Goal: Find contact information: Find contact information

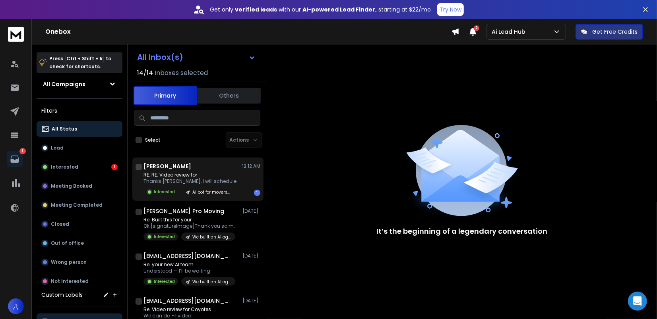
click at [201, 173] on p "RE: RE: Video review for" at bounding box center [189, 175] width 93 height 6
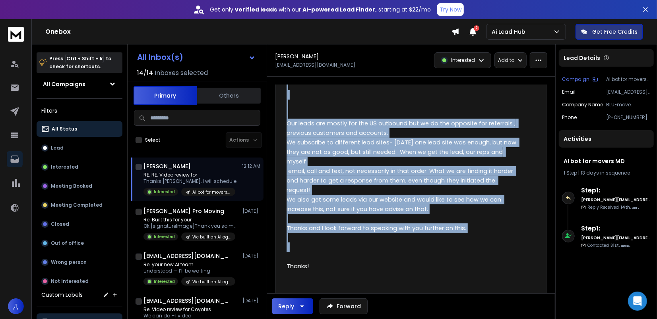
scroll to position [176, 0]
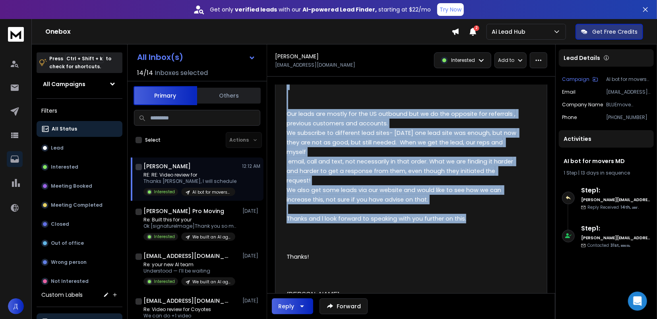
drag, startPoint x: 284, startPoint y: 102, endPoint x: 473, endPoint y: 219, distance: 222.3
drag, startPoint x: 354, startPoint y: 166, endPoint x: 352, endPoint y: 163, distance: 4.2
click at [354, 167] on span "We subscribe to different lead sites- [DATE] one lead site was enough, but now …" at bounding box center [401, 157] width 231 height 56
click at [287, 116] on span "Our leads are mostly for the US outbound but we do the opposite for referrals ,…" at bounding box center [401, 118] width 230 height 17
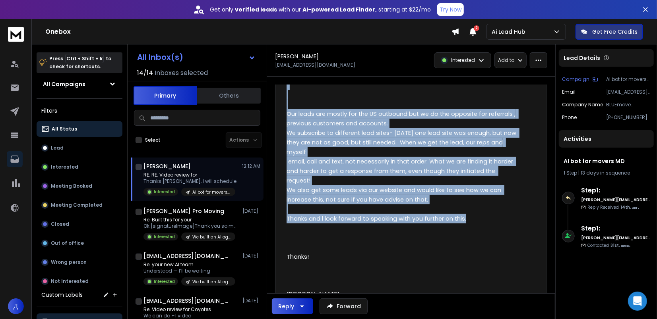
click at [298, 108] on ol "Our leads are mostly for the US outbound but we do the opposite for referrals ,…" at bounding box center [402, 152] width 232 height 105
drag, startPoint x: 286, startPoint y: 113, endPoint x: 469, endPoint y: 224, distance: 214.0
click at [354, 167] on span "We subscribe to different lead sites- [DATE] one lead site was enough, but now …" at bounding box center [401, 157] width 231 height 56
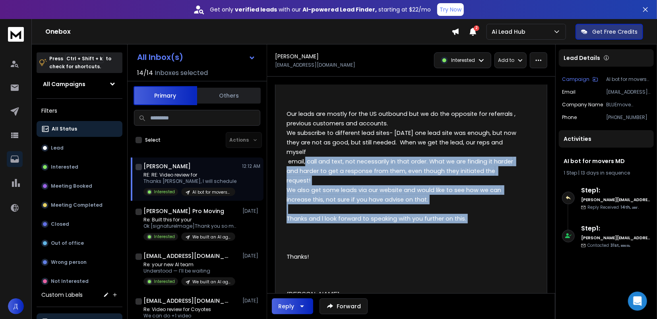
drag, startPoint x: 287, startPoint y: 166, endPoint x: 415, endPoint y: 196, distance: 131.4
click at [369, 183] on li "We subscribe to different lead sites- [DATE] one lead site was enough, but now …" at bounding box center [402, 156] width 232 height 57
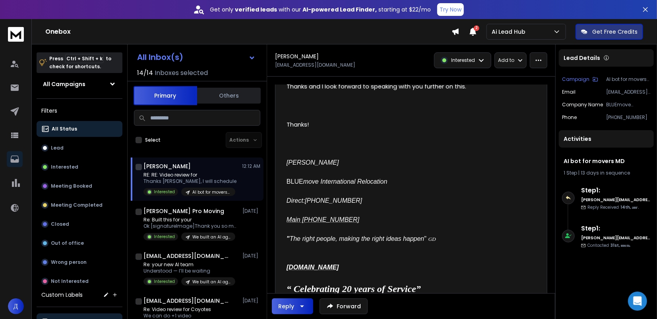
click at [370, 168] on p "[PERSON_NAME]" at bounding box center [402, 163] width 232 height 10
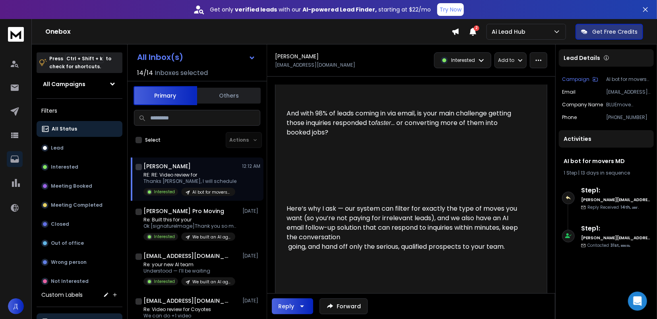
scroll to position [927, 0]
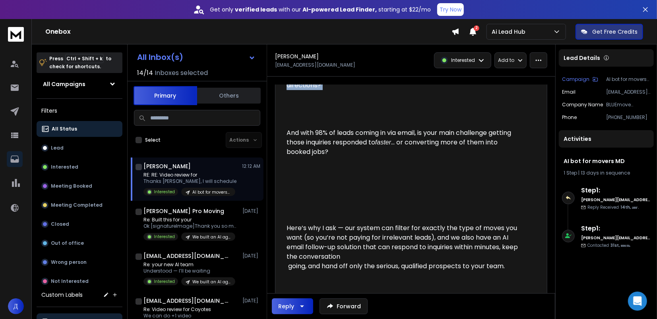
drag, startPoint x: 286, startPoint y: 103, endPoint x: 340, endPoint y: 130, distance: 59.9
click at [309, 90] on li "When you say you only perform international moves, are you mainly focused on re…" at bounding box center [402, 76] width 232 height 29
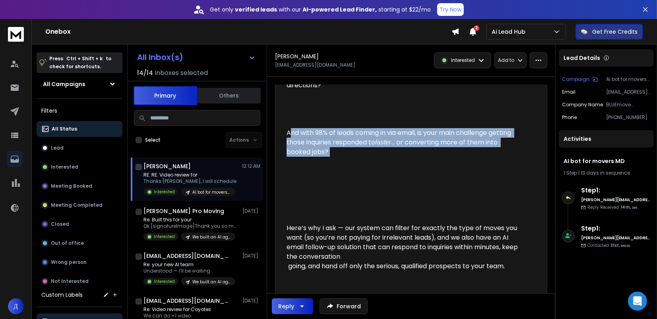
drag, startPoint x: 287, startPoint y: 180, endPoint x: 484, endPoint y: 208, distance: 199.4
click at [484, 166] on div "And with 98% of leads coming in via email, is your main challenge getting those…" at bounding box center [402, 137] width 232 height 57
click at [353, 157] on li "And with 98% of leads coming in via email, is your main challenge getting those…" at bounding box center [402, 142] width 232 height 29
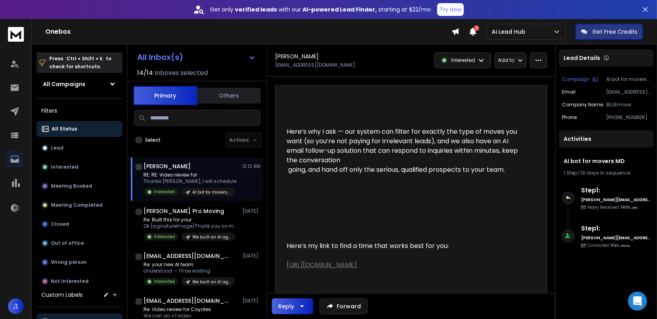
scroll to position [1059, 0]
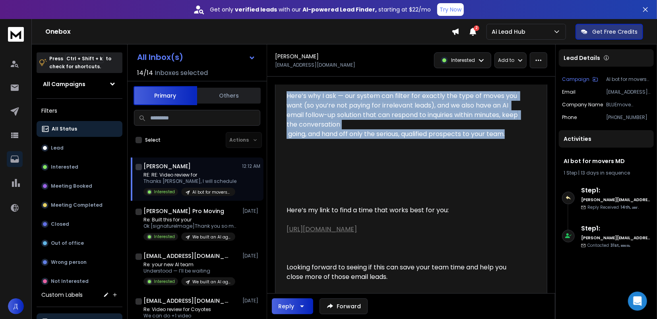
drag, startPoint x: 519, startPoint y: 181, endPoint x: 275, endPoint y: 143, distance: 246.9
click at [293, 139] on p "Here’s why I ask — our system can filter for exactly the type of moves you want…" at bounding box center [402, 115] width 232 height 48
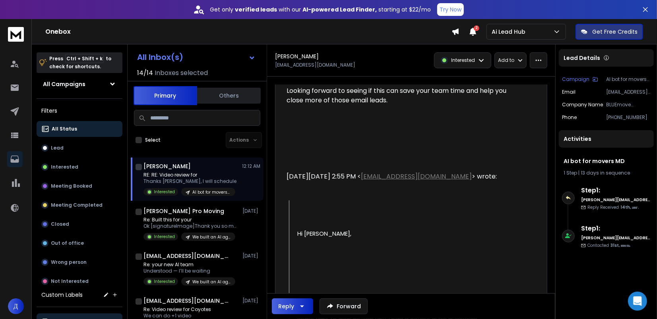
scroll to position [1192, 0]
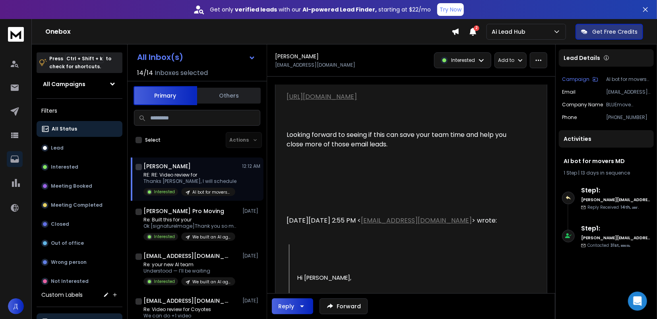
drag, startPoint x: 458, startPoint y: 126, endPoint x: 277, endPoint y: 117, distance: 181.0
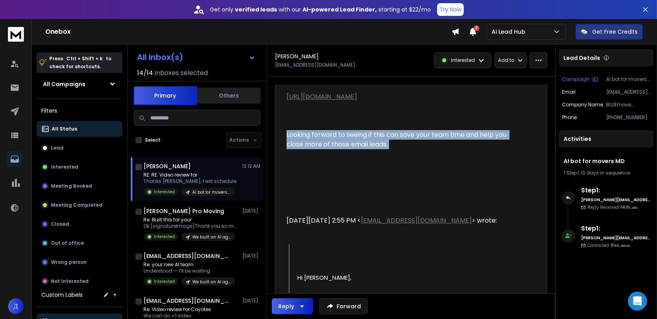
drag, startPoint x: 376, startPoint y: 191, endPoint x: 283, endPoint y: 182, distance: 93.7
click at [295, 149] on p "Looking forward to seeing if this can save your team time and help you close mo…" at bounding box center [402, 139] width 232 height 19
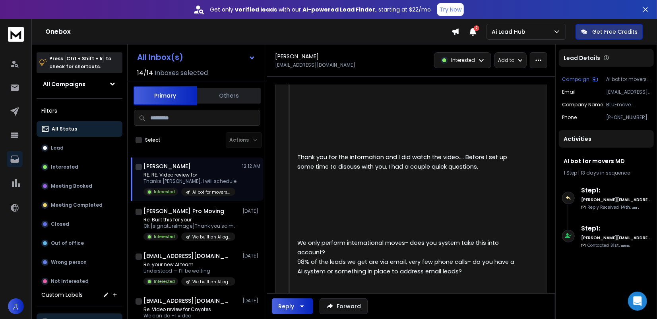
scroll to position [1368, 0]
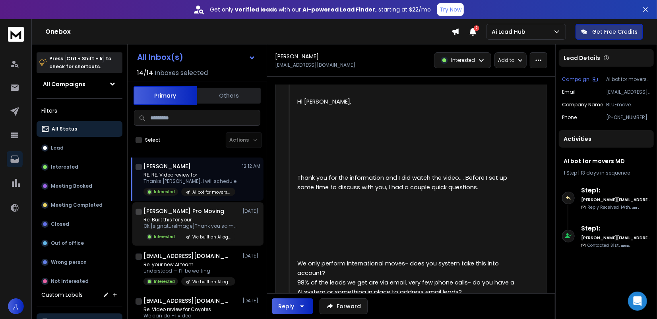
click at [216, 216] on div "[PERSON_NAME] Pro Moving [DATE] Re: Built this for your Ok [signatureImage]Than…" at bounding box center [201, 224] width 117 height 34
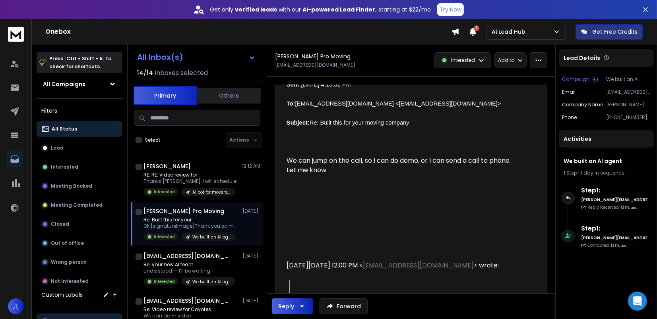
scroll to position [309, 0]
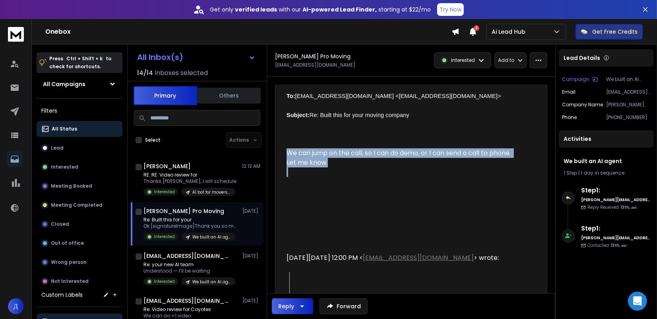
drag, startPoint x: 337, startPoint y: 178, endPoint x: 283, endPoint y: 162, distance: 56.2
click at [283, 162] on div "Re: Built this for your moving company [DATE] : 11:29 pm Reply Forward from: [P…" at bounding box center [411, 283] width 272 height 977
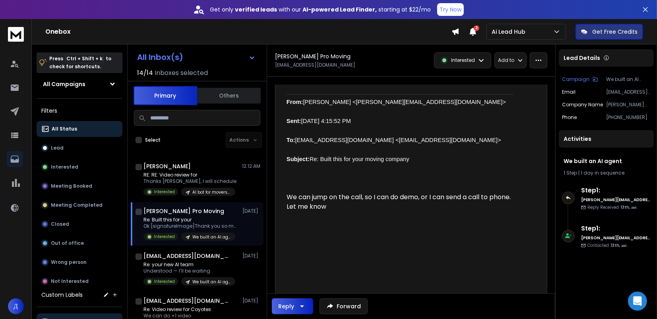
scroll to position [44, 0]
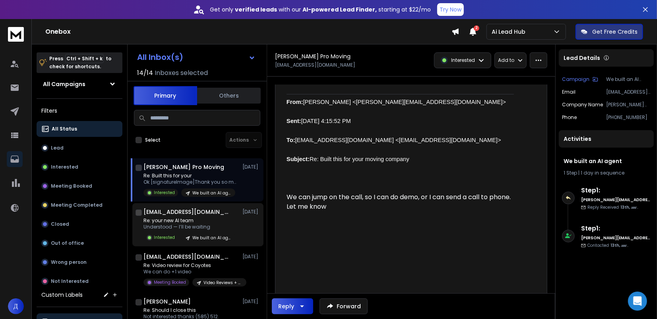
click at [227, 210] on div "[EMAIL_ADDRESS][DOMAIN_NAME] [DATE]" at bounding box center [201, 212] width 117 height 8
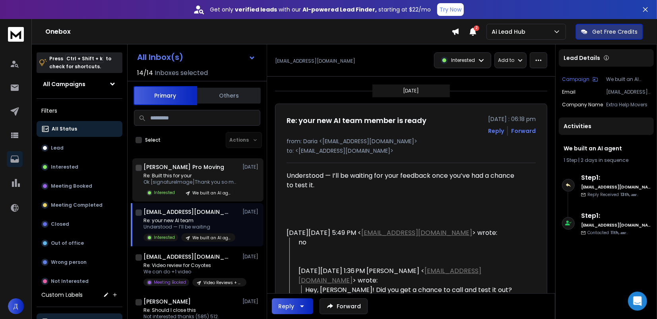
click at [219, 176] on p "Re: Built this for your" at bounding box center [190, 176] width 95 height 6
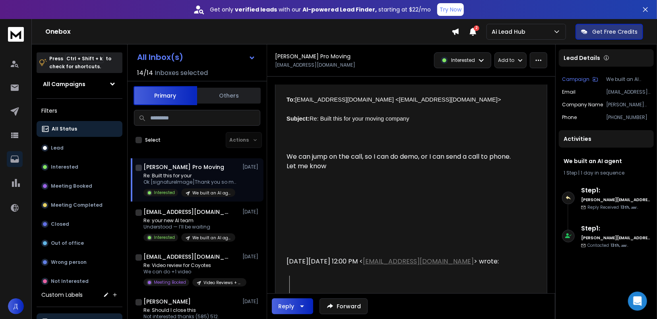
scroll to position [309, 0]
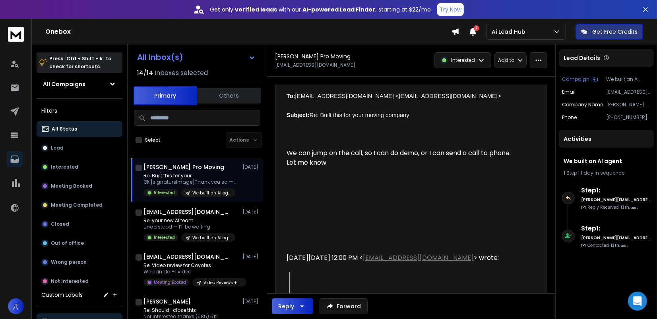
drag, startPoint x: 342, startPoint y: 172, endPoint x: 274, endPoint y: 162, distance: 68.7
click at [274, 162] on div "[DATE] Re: Built this for your moving company [DATE] : 11:29 pm Reply Forward f…" at bounding box center [411, 274] width 288 height 996
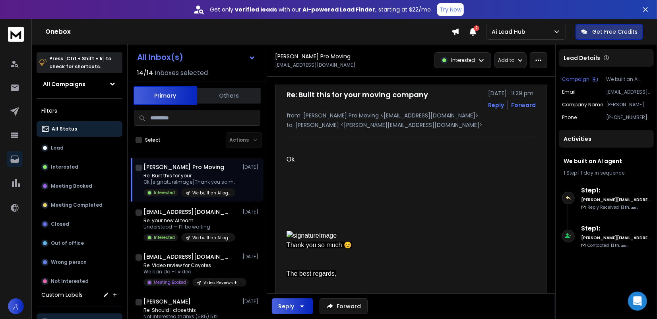
scroll to position [44, 0]
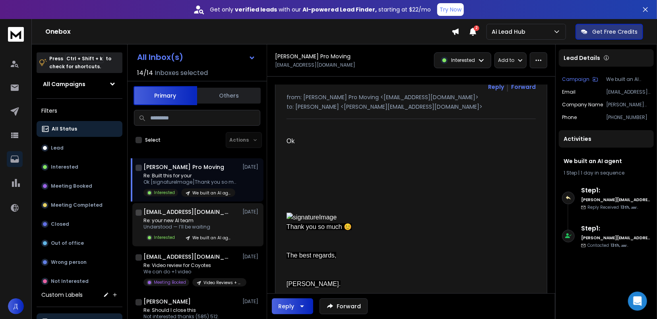
click at [228, 226] on p "Understood — I’ll be waiting" at bounding box center [189, 227] width 92 height 6
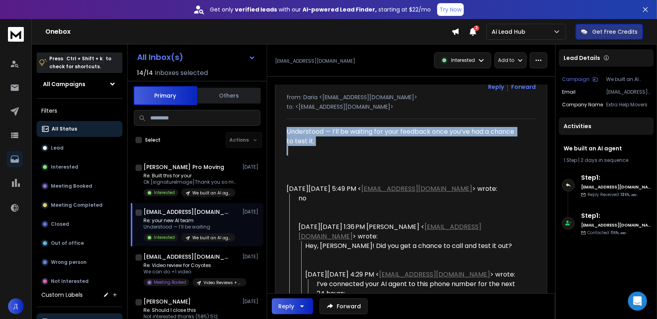
drag, startPoint x: 343, startPoint y: 147, endPoint x: 286, endPoint y: 130, distance: 59.0
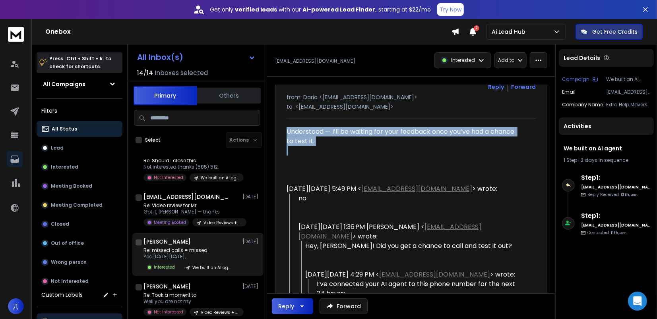
scroll to position [221, 0]
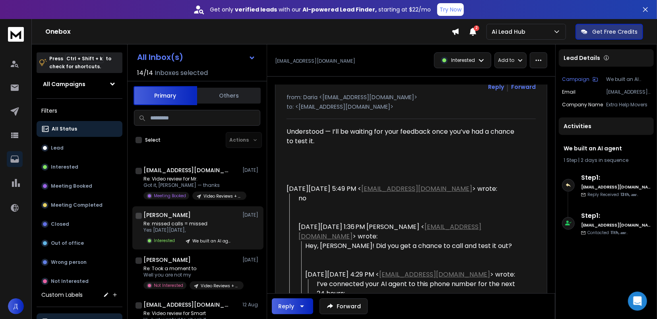
click at [218, 227] on p "Yes [DATE][DATE]," at bounding box center [189, 230] width 92 height 6
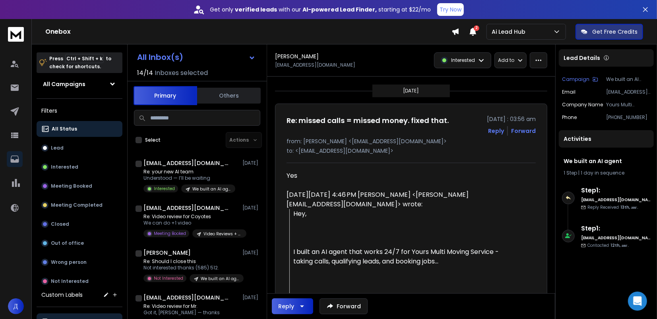
scroll to position [88, 0]
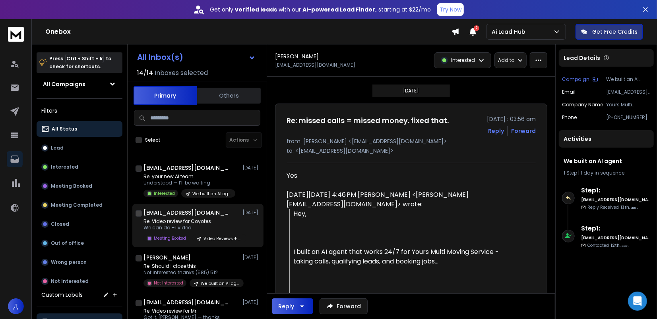
click at [215, 218] on div "[EMAIL_ADDRESS][DOMAIN_NAME] [DATE] Re: Video review for Coyotes We can do +1 v…" at bounding box center [201, 226] width 117 height 34
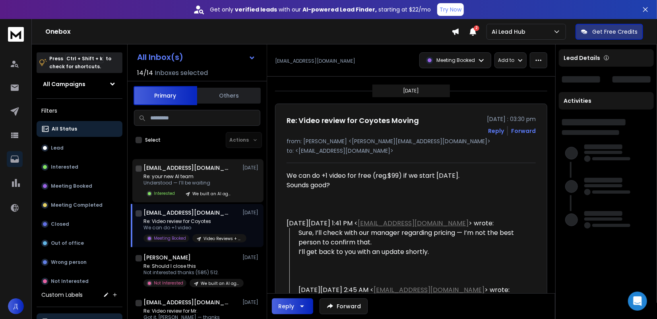
click at [217, 172] on div "[EMAIL_ADDRESS][DOMAIN_NAME] [DATE] Re: your new AI team Understood — I’ll be w…" at bounding box center [201, 181] width 117 height 34
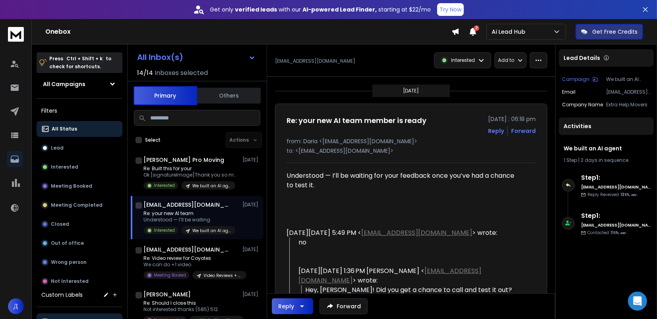
scroll to position [0, 0]
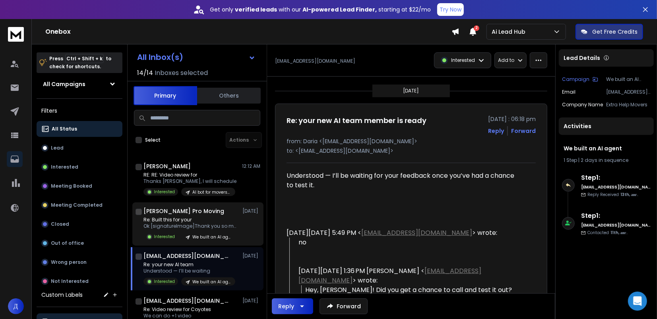
click at [205, 216] on div "[PERSON_NAME] Pro Moving [DATE] Re: Built this for your Ok [signatureImage]Than…" at bounding box center [201, 224] width 117 height 34
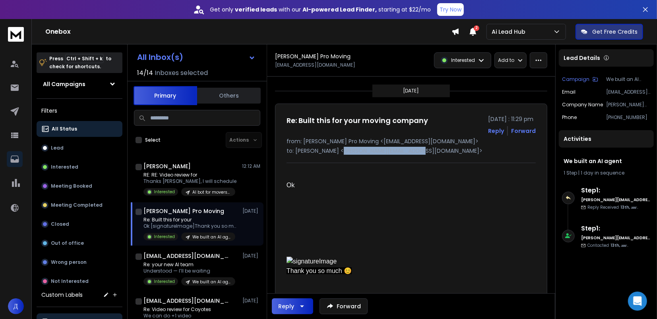
drag, startPoint x: 342, startPoint y: 151, endPoint x: 421, endPoint y: 152, distance: 78.7
click at [421, 152] on p "to: [PERSON_NAME] <[PERSON_NAME][EMAIL_ADDRESS][DOMAIN_NAME]>" at bounding box center [410, 151] width 249 height 8
click at [403, 154] on p "to: [PERSON_NAME] <[PERSON_NAME][EMAIL_ADDRESS][DOMAIN_NAME]>" at bounding box center [410, 151] width 249 height 8
click at [346, 149] on p "to: [PERSON_NAME] <[PERSON_NAME][EMAIL_ADDRESS][DOMAIN_NAME]>" at bounding box center [410, 151] width 249 height 8
click at [370, 139] on p "from: [PERSON_NAME] Pro Moving <[EMAIL_ADDRESS][DOMAIN_NAME]>" at bounding box center [410, 141] width 249 height 8
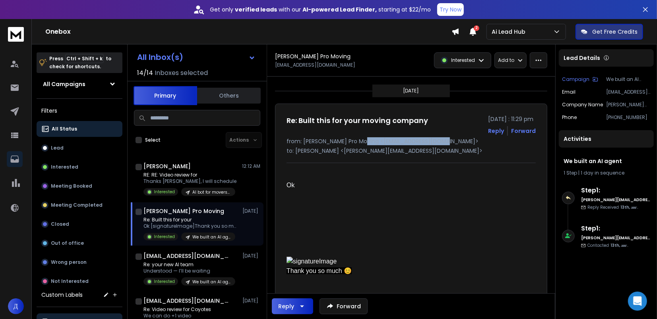
drag, startPoint x: 359, startPoint y: 143, endPoint x: 447, endPoint y: 142, distance: 87.8
click at [447, 142] on p "from: [PERSON_NAME] Pro Moving <[EMAIL_ADDRESS][DOMAIN_NAME]>" at bounding box center [410, 141] width 249 height 8
copy p "[EMAIL_ADDRESS][DOMAIN_NAME]"
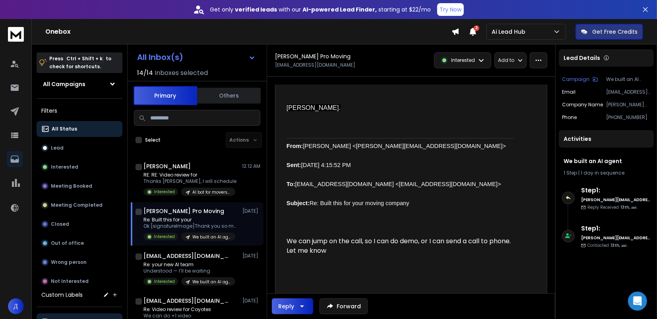
scroll to position [309, 0]
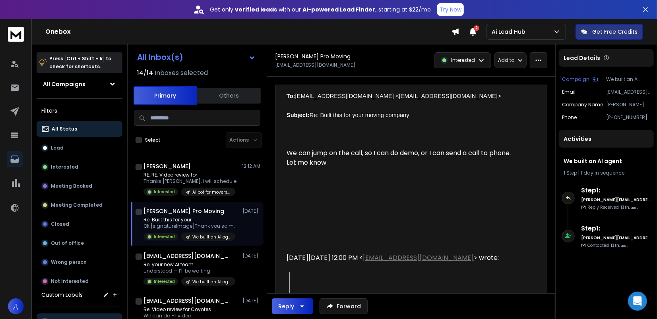
drag, startPoint x: 333, startPoint y: 175, endPoint x: 288, endPoint y: 162, distance: 47.0
copy div "We can jump on the call, so I can do demo, or I can send a call to phone. Let m…"
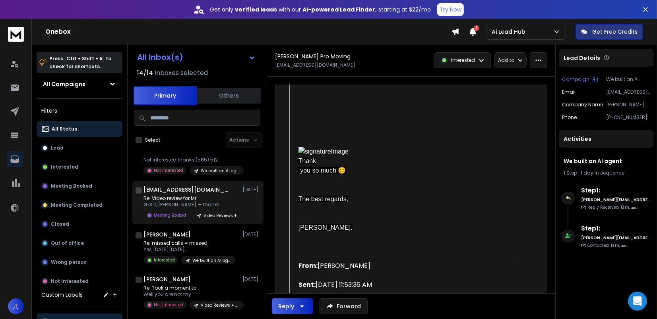
scroll to position [221, 0]
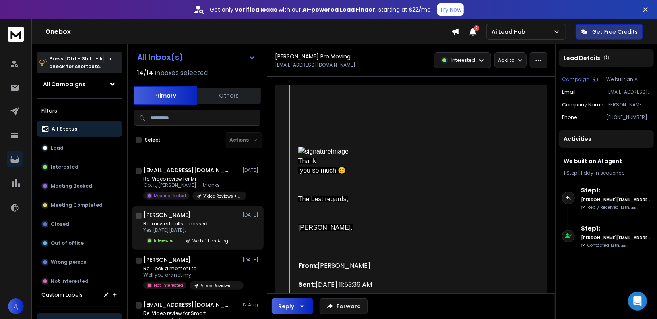
click at [225, 223] on p "Re: missed calls = missed" at bounding box center [189, 224] width 92 height 6
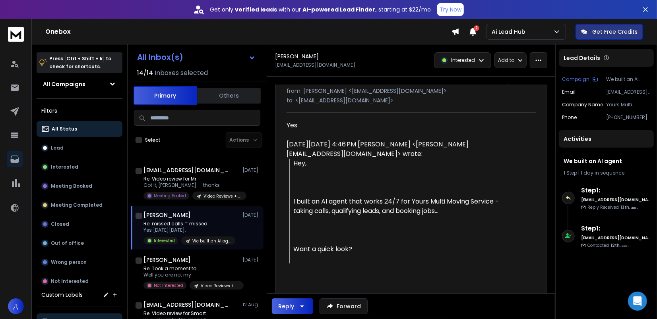
scroll to position [0, 0]
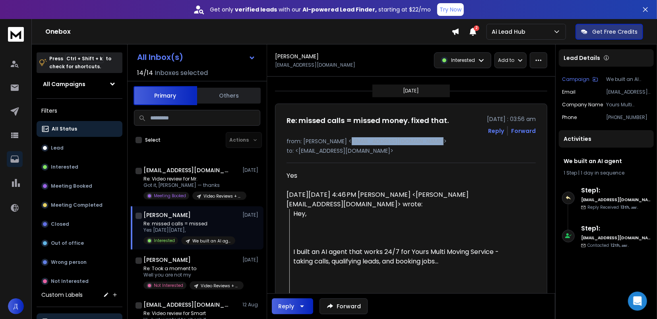
drag, startPoint x: 346, startPoint y: 141, endPoint x: 430, endPoint y: 137, distance: 84.3
click at [430, 137] on p "from: [PERSON_NAME] <[EMAIL_ADDRESS][DOMAIN_NAME]>" at bounding box center [410, 141] width 249 height 8
copy p "[EMAIL_ADDRESS][DOMAIN_NAME]"
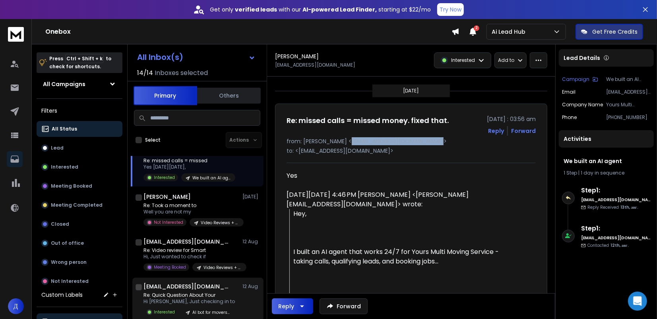
scroll to position [309, 0]
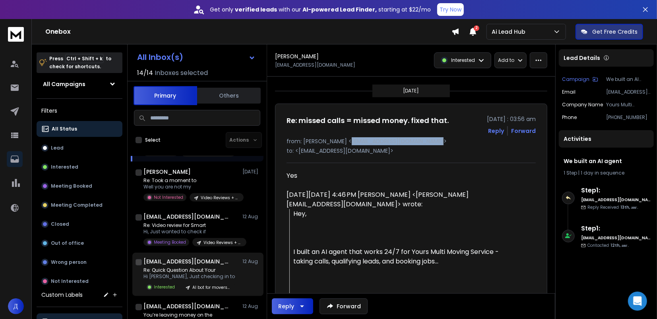
click at [245, 265] on div "[EMAIL_ADDRESS][DOMAIN_NAME] [DATE]" at bounding box center [201, 262] width 117 height 8
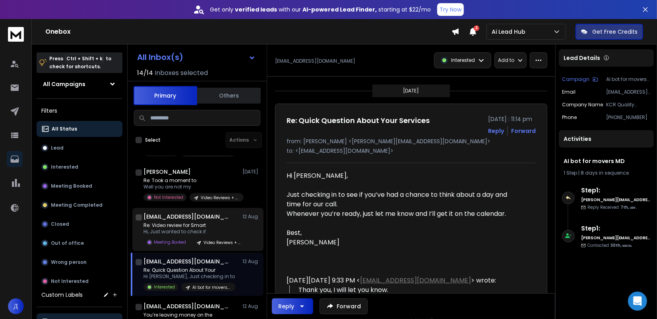
scroll to position [353, 0]
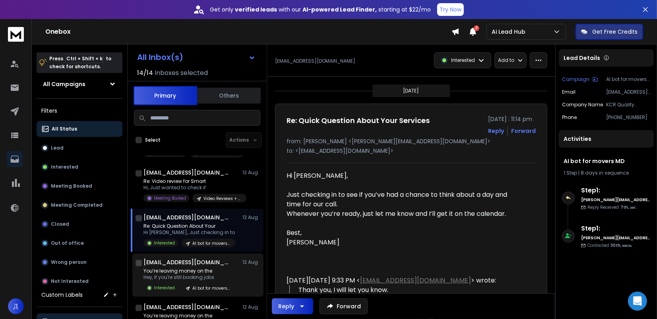
click at [229, 269] on p "You’re leaving money on the" at bounding box center [189, 271] width 92 height 6
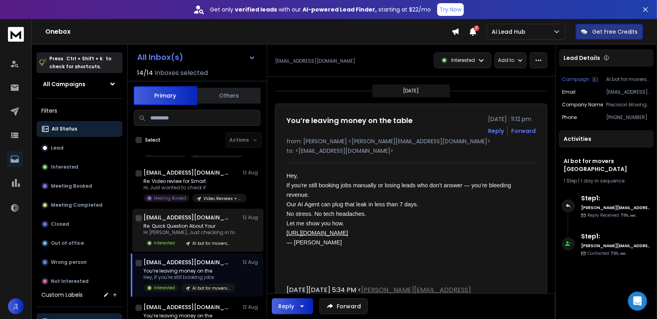
click at [228, 232] on p "Hi [PERSON_NAME], Just checking in to" at bounding box center [189, 233] width 92 height 6
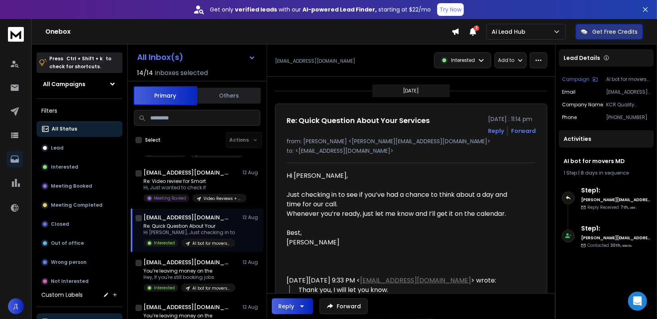
scroll to position [309, 0]
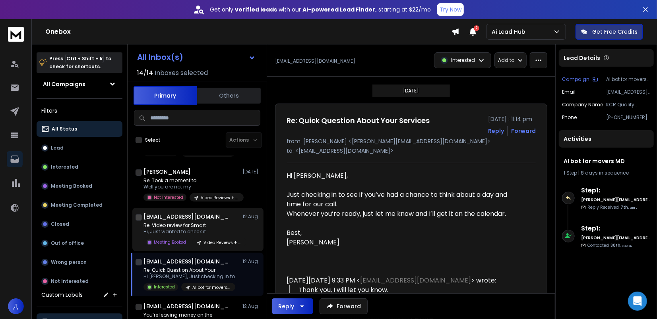
click at [237, 224] on p "Re: Video review for Smart" at bounding box center [190, 226] width 95 height 6
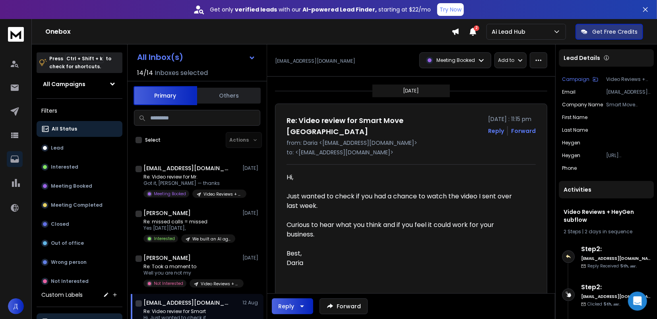
scroll to position [221, 0]
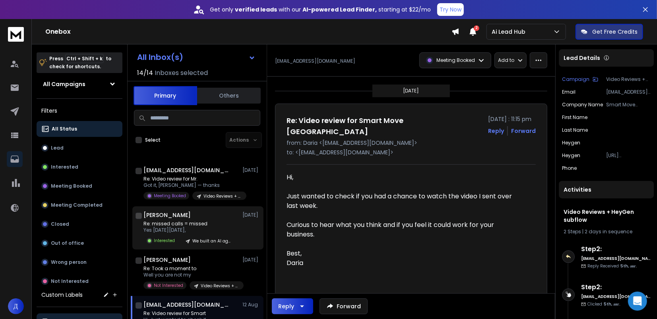
click at [227, 224] on p "Re: missed calls = missed" at bounding box center [189, 224] width 92 height 6
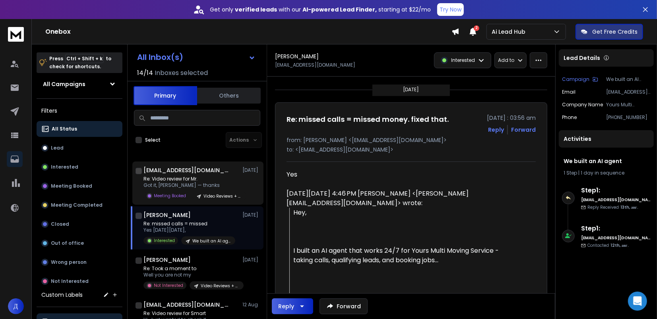
scroll to position [0, 0]
